Goal: Navigation & Orientation: Find specific page/section

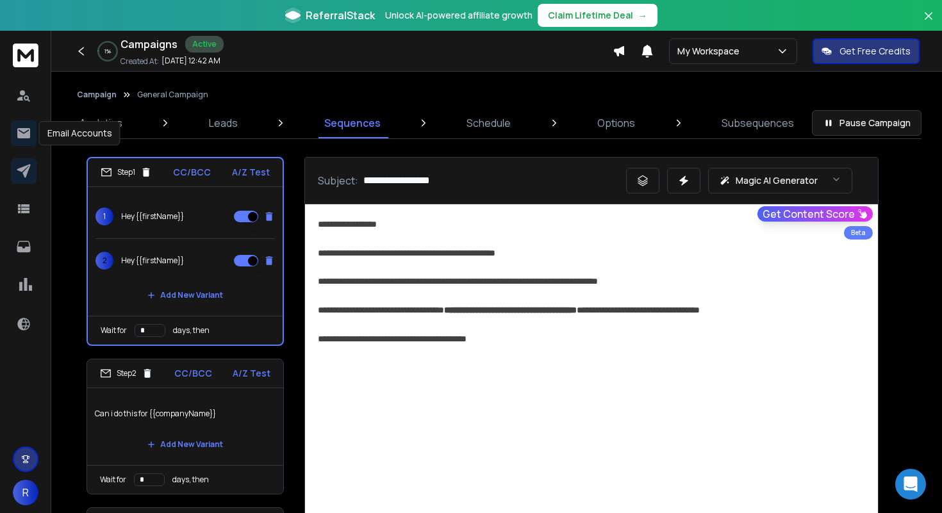
click at [29, 135] on icon at bounding box center [23, 133] width 13 height 10
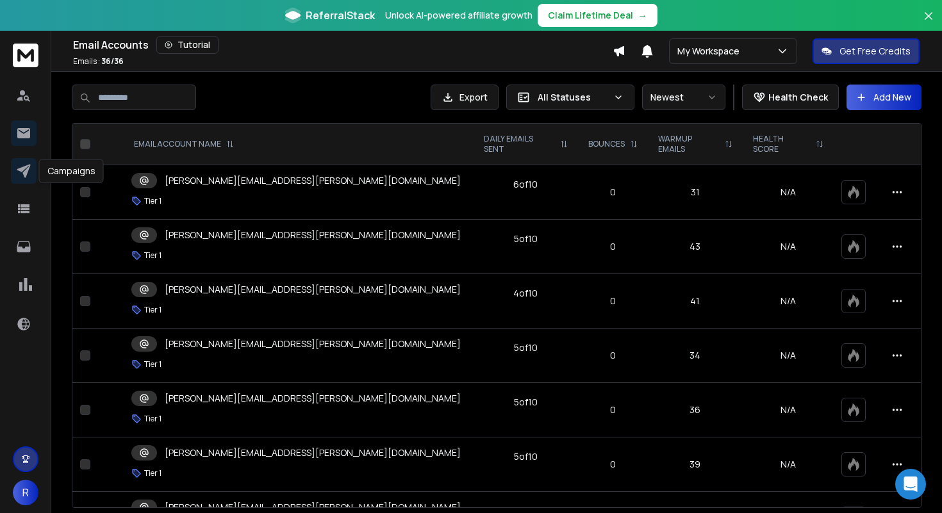
click at [26, 170] on icon at bounding box center [23, 171] width 13 height 13
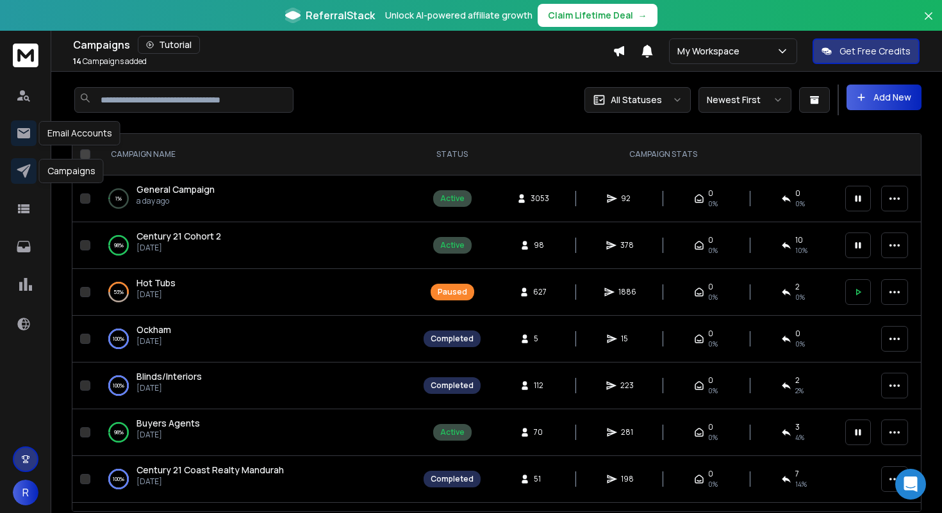
click at [27, 135] on icon at bounding box center [23, 133] width 13 height 10
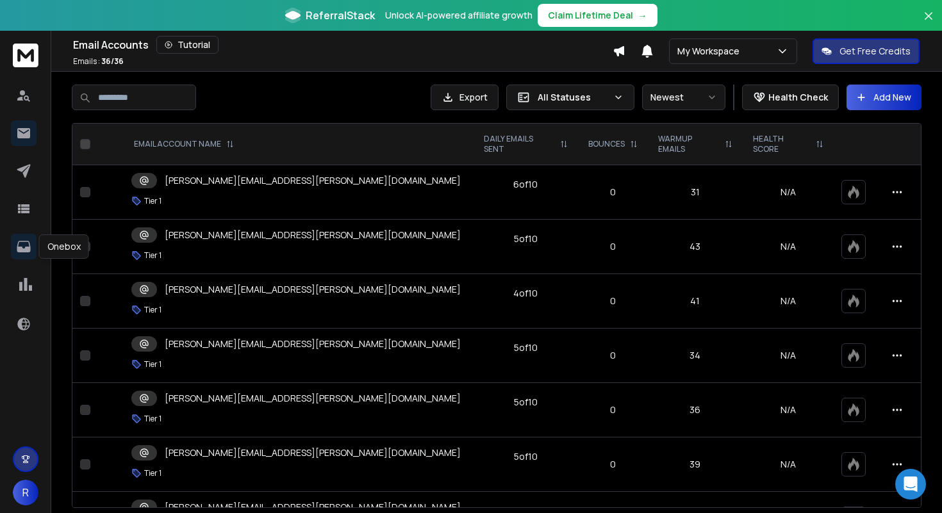
click at [20, 249] on icon at bounding box center [23, 247] width 13 height 12
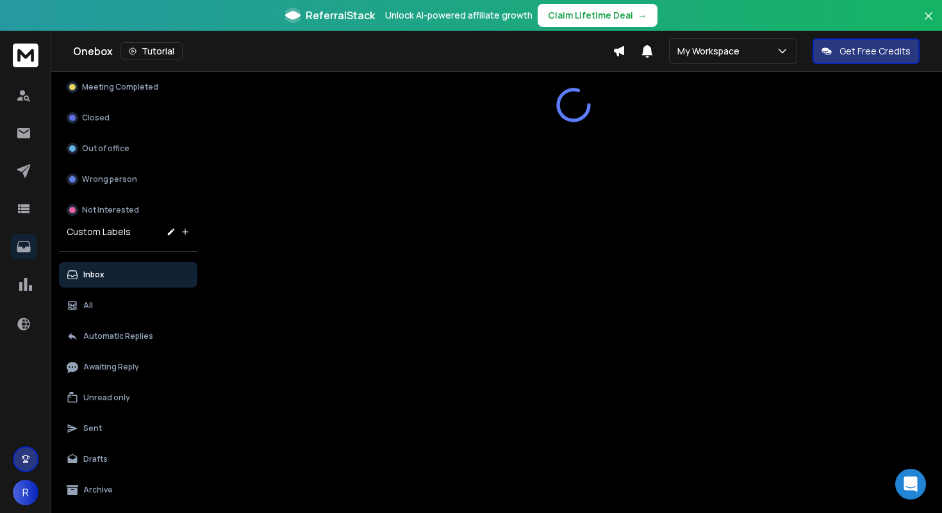
scroll to position [251, 0]
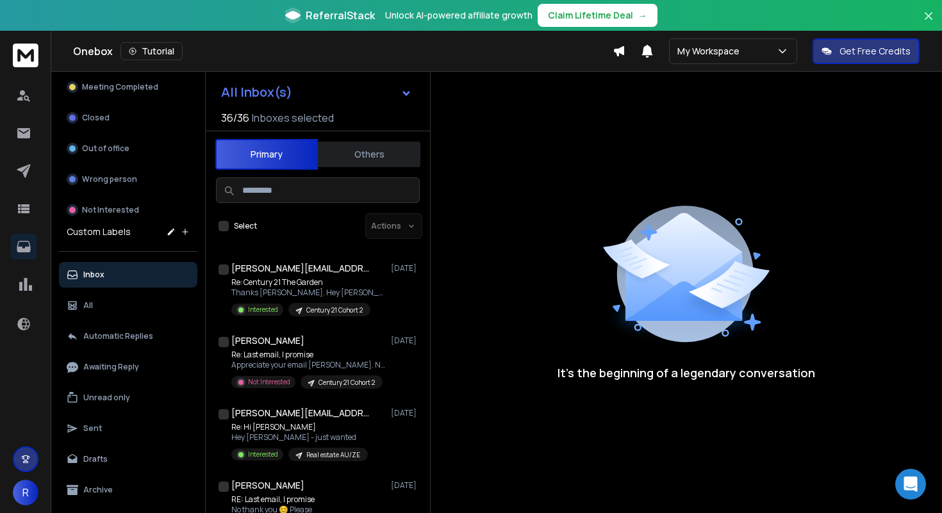
click at [368, 153] on button "Others" at bounding box center [369, 154] width 103 height 28
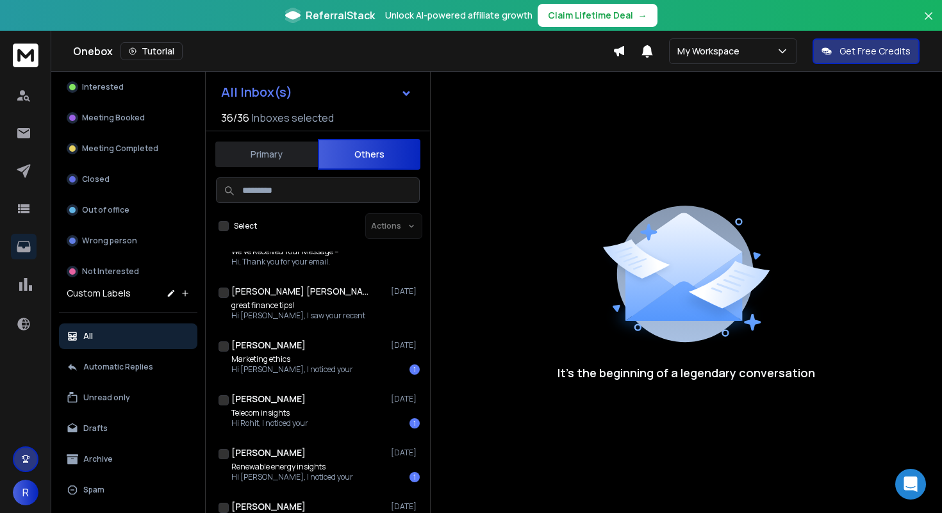
scroll to position [1462, 0]
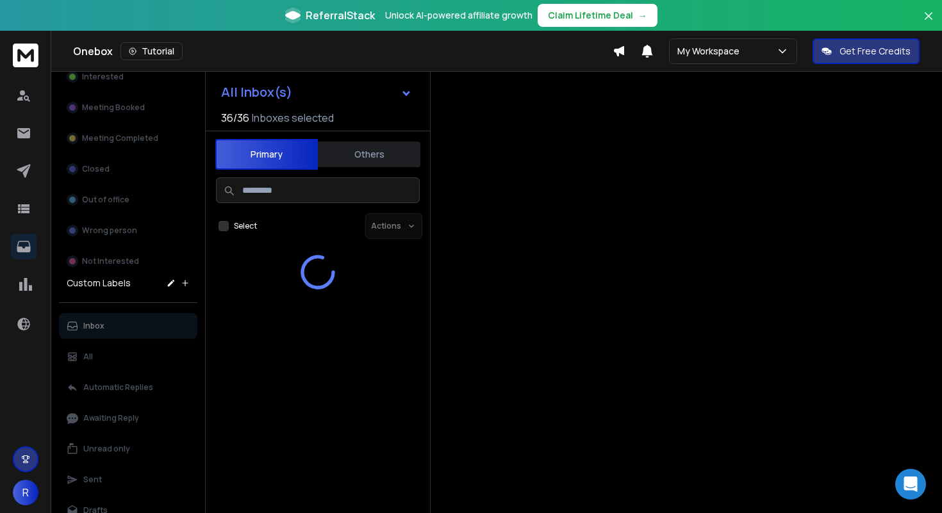
click at [265, 167] on button "Primary" at bounding box center [266, 154] width 103 height 31
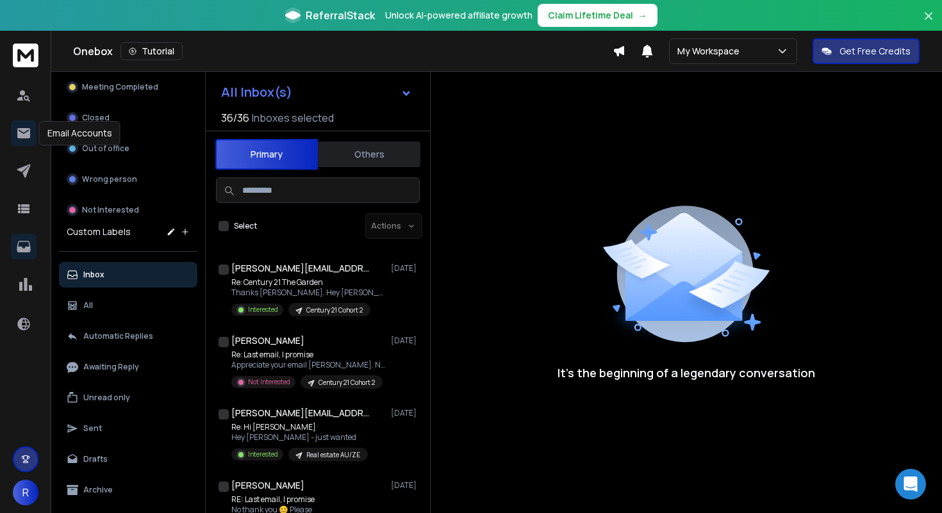
click at [19, 138] on icon at bounding box center [23, 133] width 15 height 15
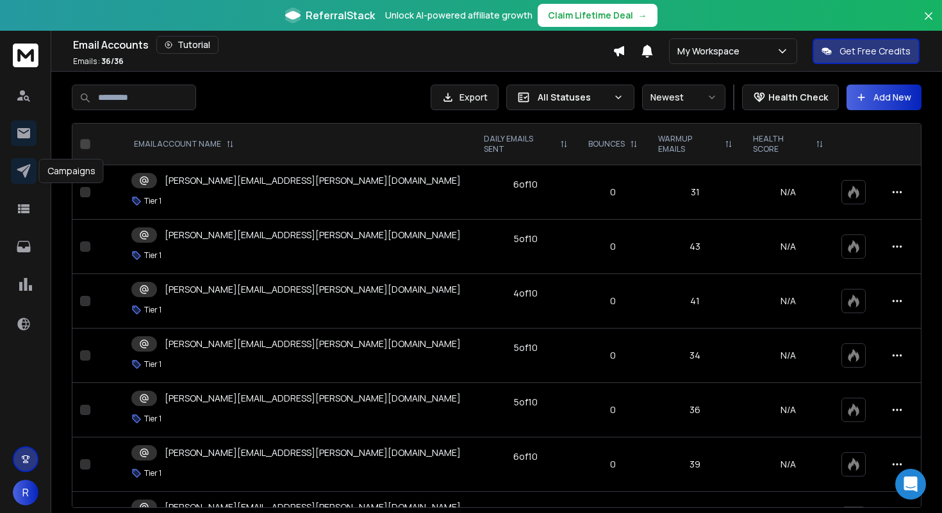
click at [27, 179] on link at bounding box center [24, 171] width 26 height 26
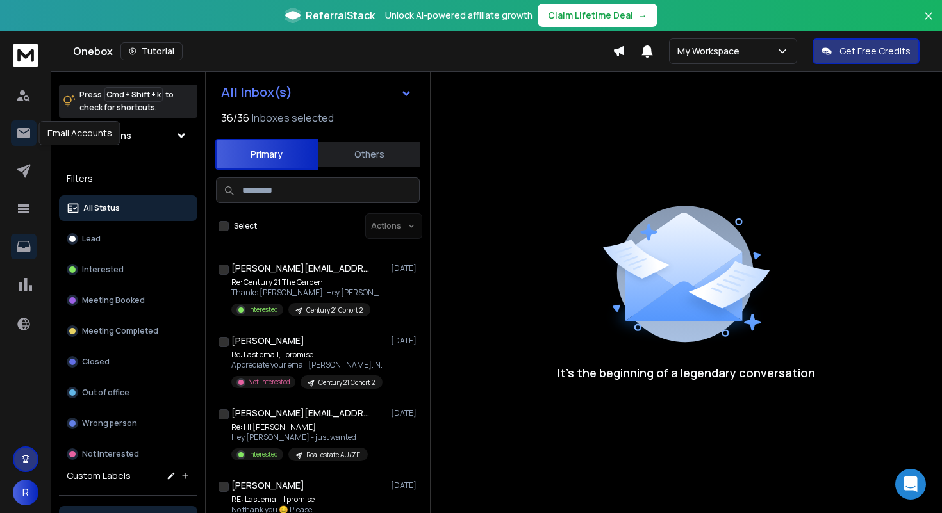
click at [32, 134] on link at bounding box center [24, 133] width 26 height 26
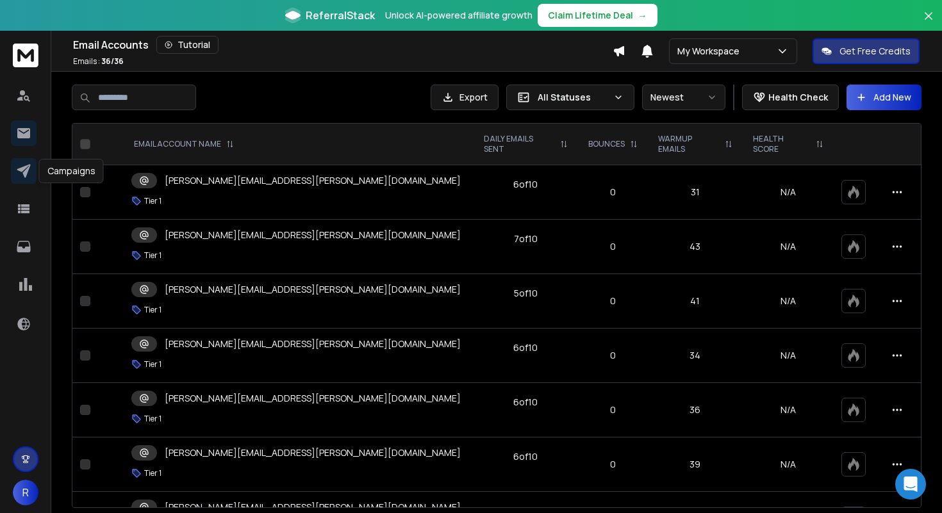
click at [25, 173] on icon at bounding box center [23, 171] width 13 height 13
